Goal: Task Accomplishment & Management: Manage account settings

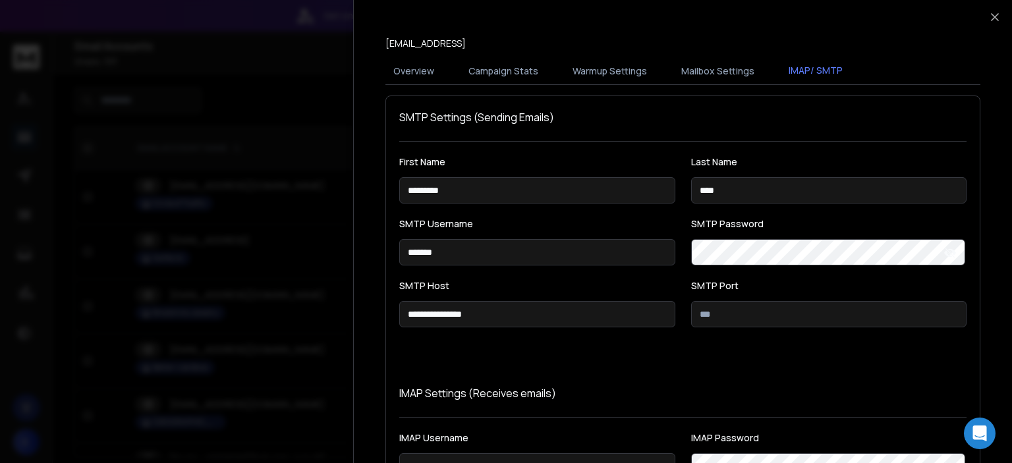
scroll to position [259, 0]
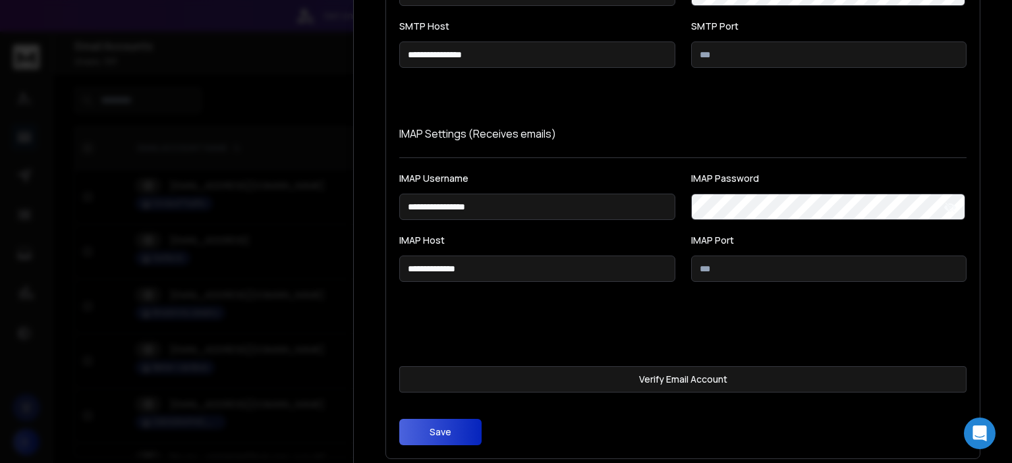
click at [950, 211] on icon at bounding box center [949, 207] width 9 height 9
click at [648, 205] on div "**********" at bounding box center [682, 197] width 567 height 46
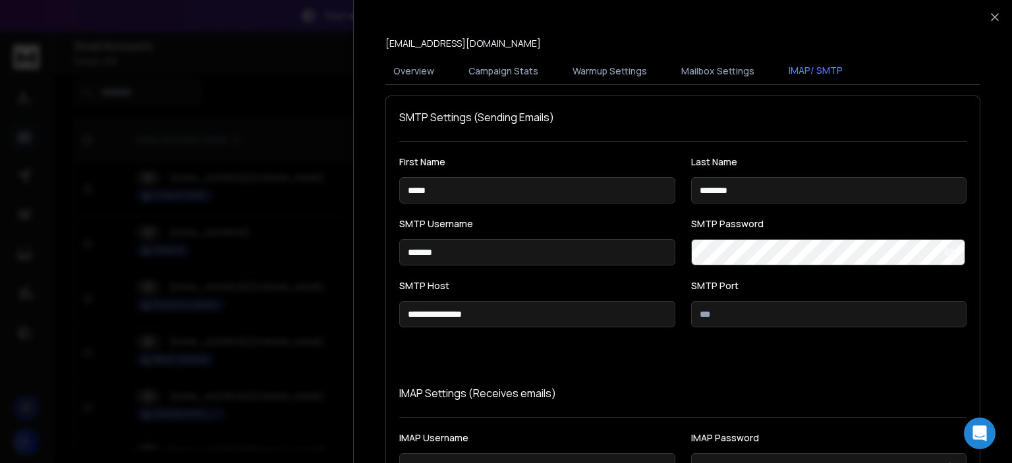
scroll to position [305, 0]
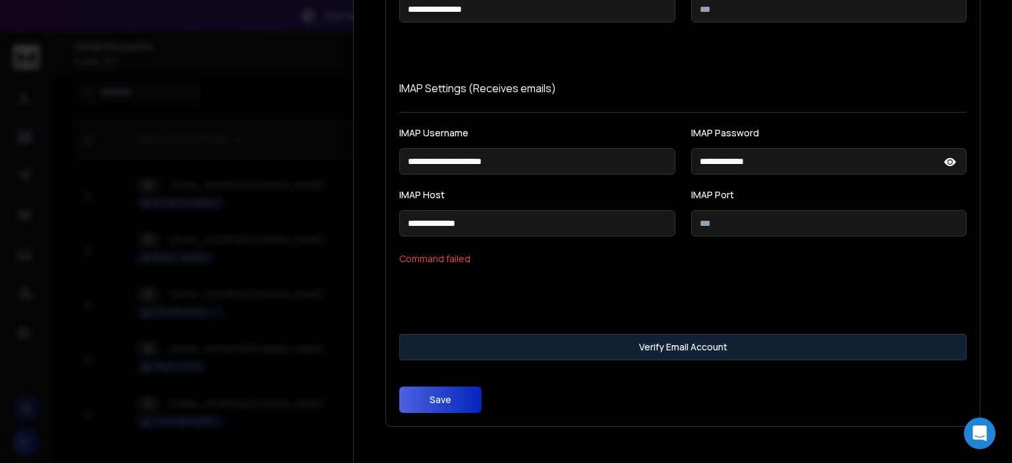
click at [684, 344] on button "Verify Email Account" at bounding box center [682, 347] width 567 height 26
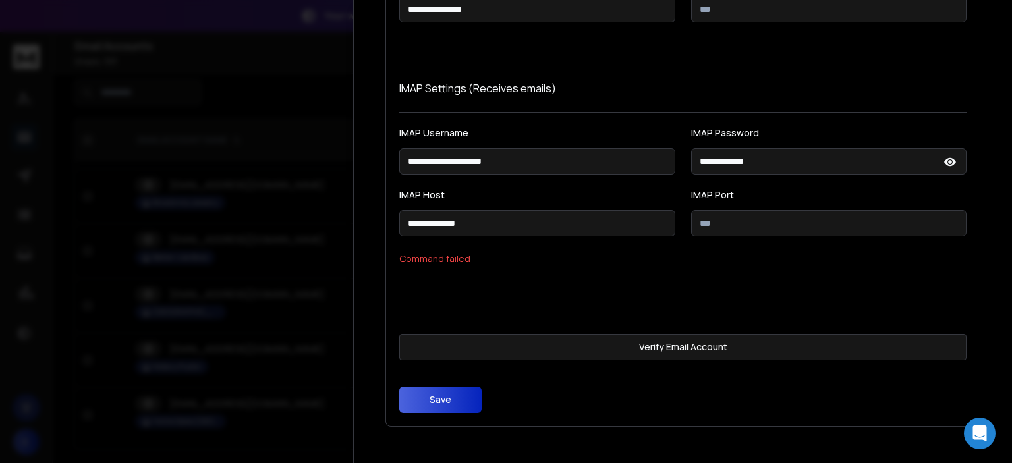
click at [440, 393] on button "Save" at bounding box center [440, 400] width 82 height 26
